Goal: Task Accomplishment & Management: Use online tool/utility

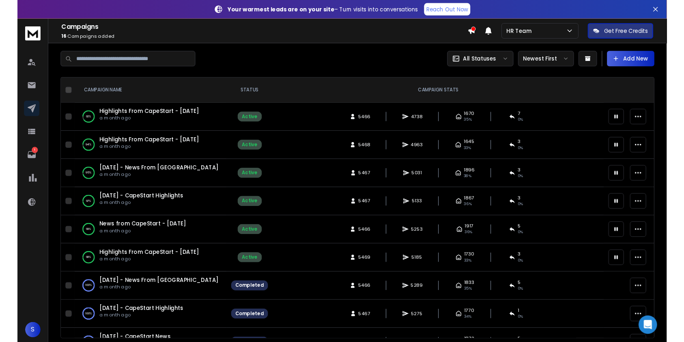
scroll to position [54, 0]
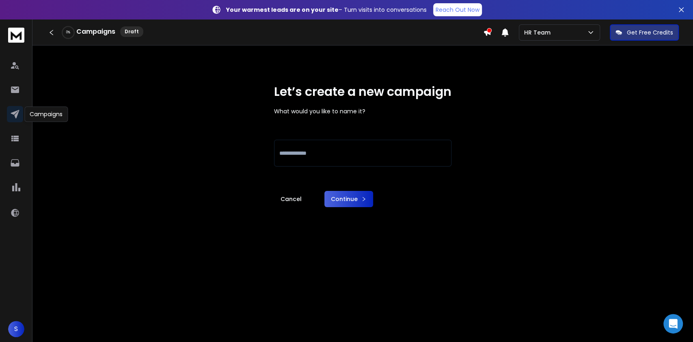
click at [13, 119] on link at bounding box center [15, 114] width 16 height 16
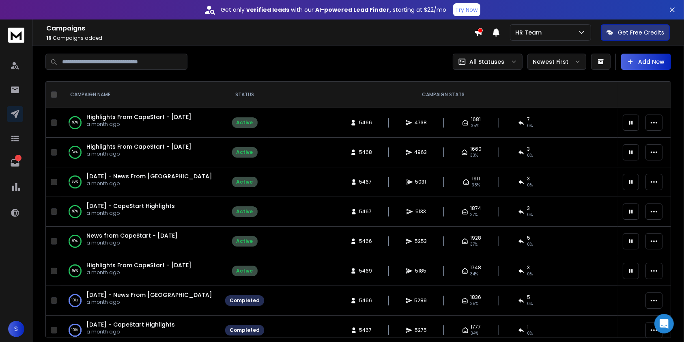
drag, startPoint x: 0, startPoint y: 13, endPoint x: 66, endPoint y: 99, distance: 108.0
click at [13, 21] on div "Get only verified leads with our AI-powered Lead Finder, starting at $22/mo Try…" at bounding box center [342, 171] width 684 height 342
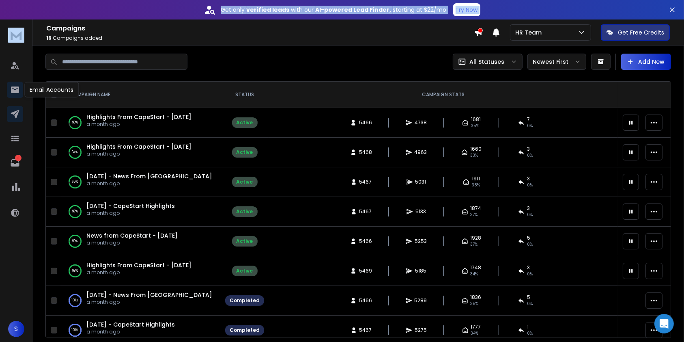
click at [13, 94] on icon at bounding box center [15, 90] width 10 height 10
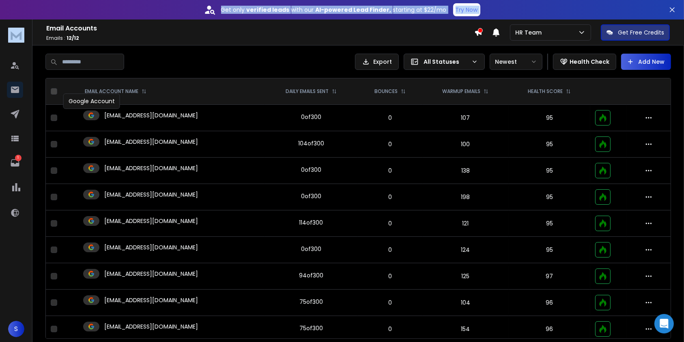
drag, startPoint x: 211, startPoint y: 116, endPoint x: 99, endPoint y: 117, distance: 112.5
click at [99, 117] on div "cs.updates@capestartconnect.com" at bounding box center [171, 115] width 177 height 10
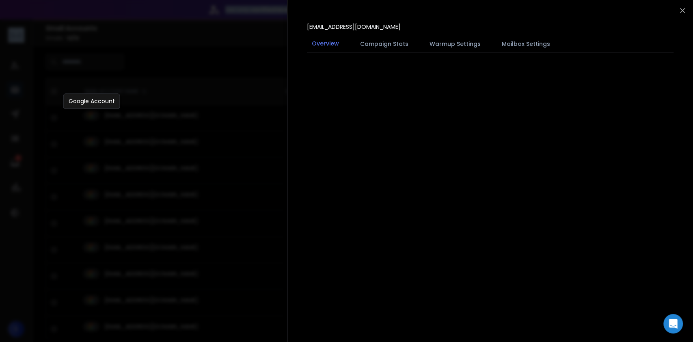
copy p "cs.updates@capestartconnect.com"
